Goal: Information Seeking & Learning: Check status

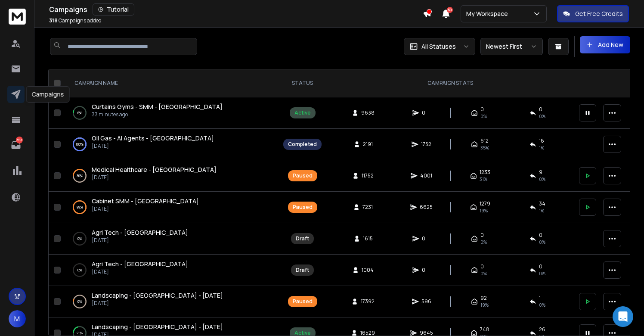
click at [132, 111] on span "Curtains Gyms - SMM - [GEOGRAPHIC_DATA]" at bounding box center [157, 107] width 131 height 8
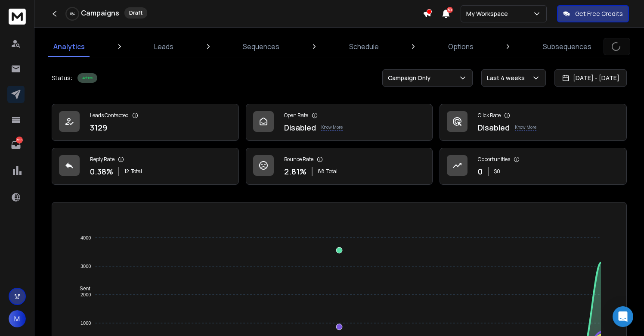
click at [258, 16] on div "0 % Campaigns Draft 50 My Workspace Get Free Credits" at bounding box center [322, 14] width 644 height 28
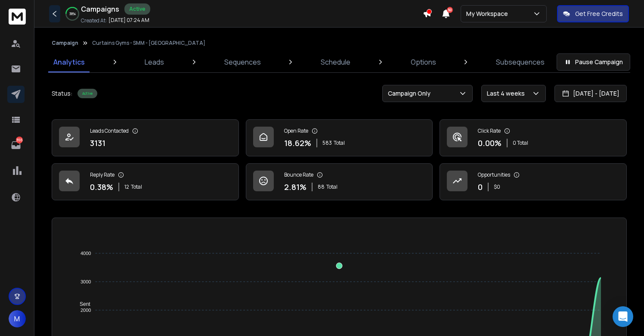
click at [53, 14] on icon at bounding box center [54, 14] width 3 height 6
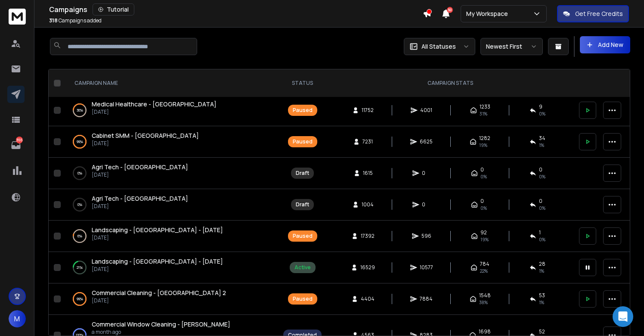
scroll to position [68, 0]
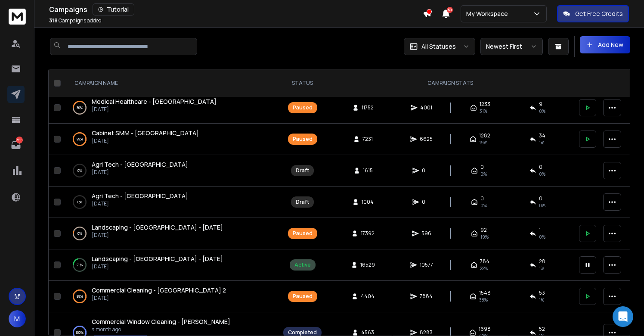
click at [150, 257] on span "Landscaping - [GEOGRAPHIC_DATA] - [DATE]" at bounding box center [157, 259] width 131 height 8
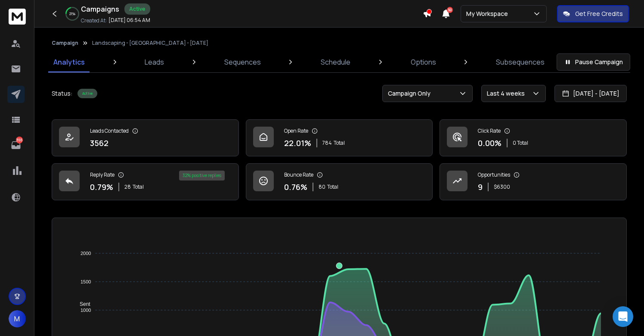
click at [507, 185] on p "$ 6300" at bounding box center [502, 186] width 16 height 7
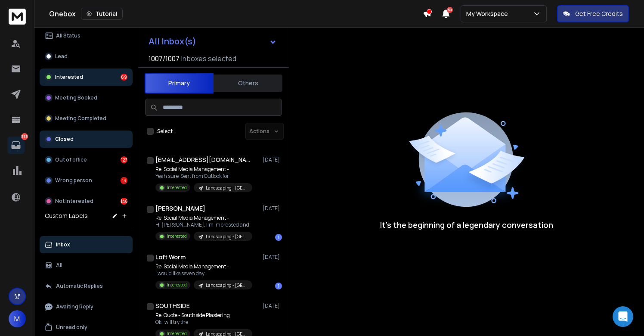
scroll to position [84, 0]
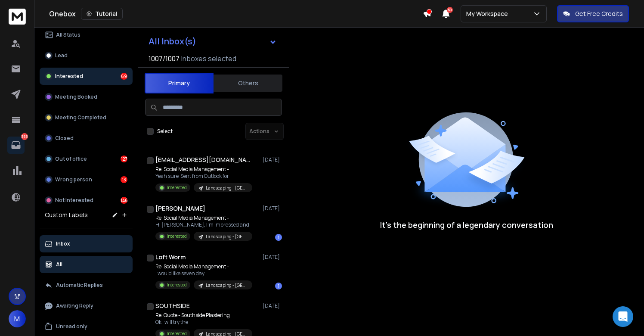
click at [69, 263] on button "All" at bounding box center [86, 264] width 93 height 17
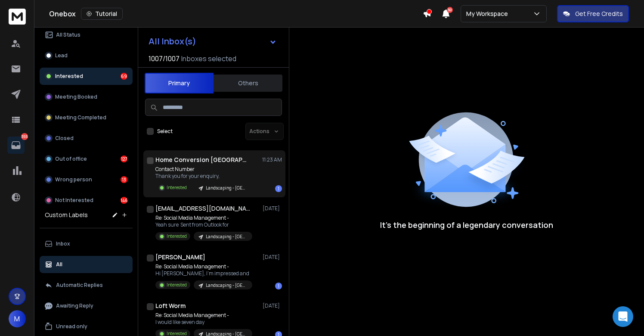
click at [219, 173] on p "Thank you for your enquiry," at bounding box center [203, 176] width 97 height 7
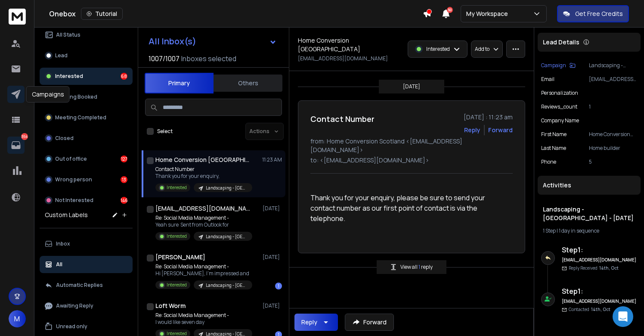
click at [15, 93] on icon at bounding box center [15, 94] width 9 height 9
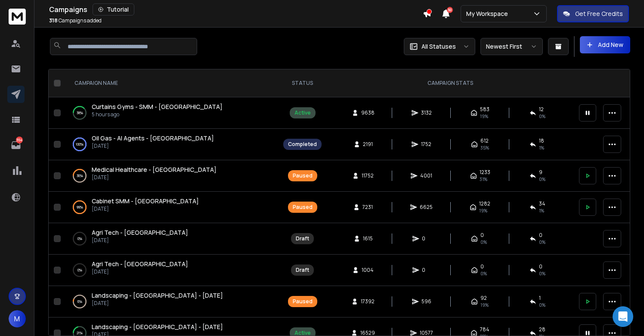
click at [135, 105] on span "Curtains Gyms - SMM - [GEOGRAPHIC_DATA]" at bounding box center [157, 107] width 131 height 8
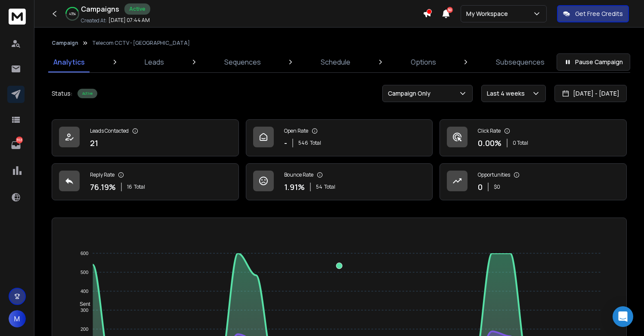
click at [282, 11] on div "43 % Campaigns Active Created At: Aug 24, 2025, 07:44 AM 50 My Workspace Get Fr…" at bounding box center [322, 14] width 644 height 28
